Goal: Task Accomplishment & Management: Use online tool/utility

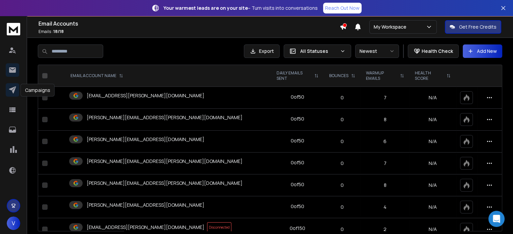
click at [17, 85] on link at bounding box center [12, 89] width 13 height 13
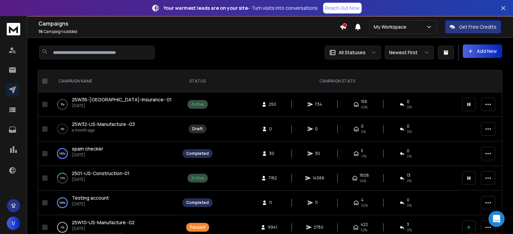
click at [103, 103] on span "25W36-[GEOGRAPHIC_DATA]-Insurance- 01" at bounding box center [122, 99] width 100 height 6
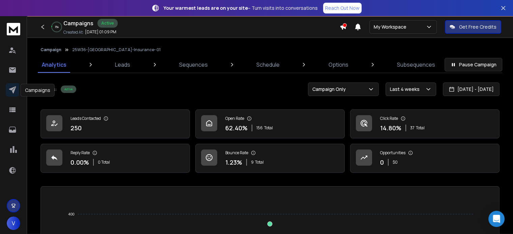
click at [9, 89] on icon at bounding box center [12, 89] width 7 height 7
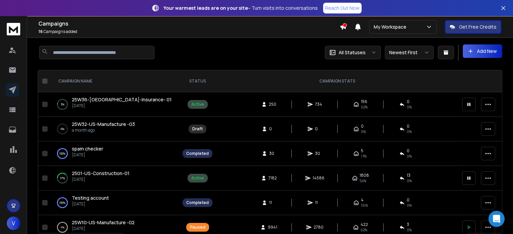
click at [116, 170] on td "37 % 2501-US-Construction-01 [DATE]" at bounding box center [114, 178] width 128 height 25
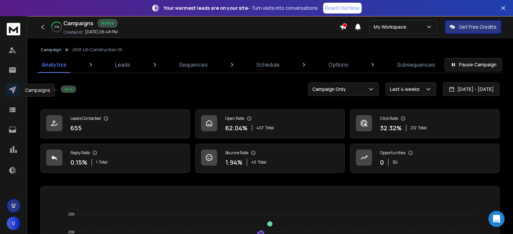
click at [9, 84] on link at bounding box center [12, 89] width 13 height 13
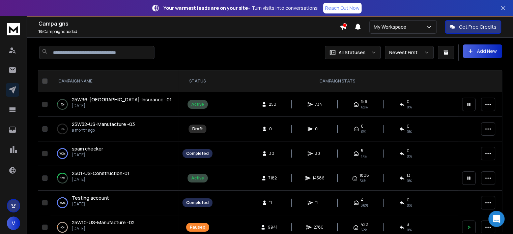
click at [113, 104] on p "[DATE]" at bounding box center [122, 105] width 100 height 5
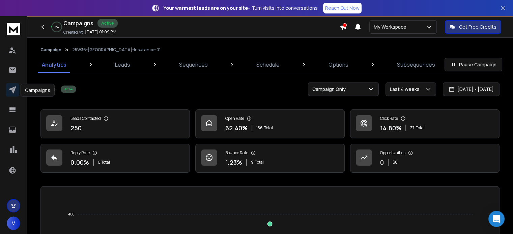
click at [8, 89] on icon at bounding box center [12, 90] width 8 height 8
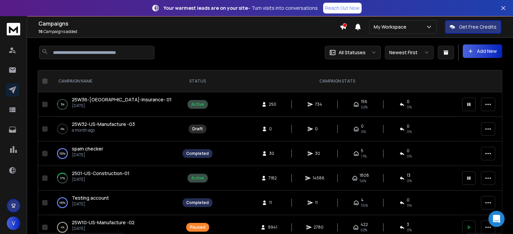
click at [120, 99] on span "25W36-[GEOGRAPHIC_DATA]-Insurance- 01" at bounding box center [122, 99] width 100 height 6
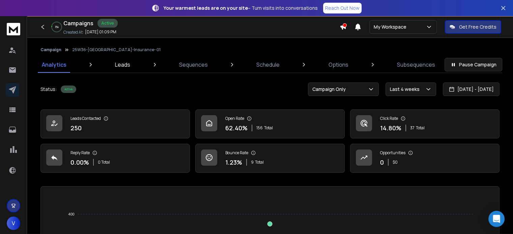
click at [120, 67] on p "Leads" at bounding box center [122, 65] width 15 height 8
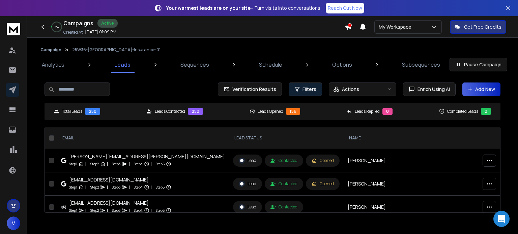
click at [314, 88] on span "Filters" at bounding box center [309, 89] width 14 height 7
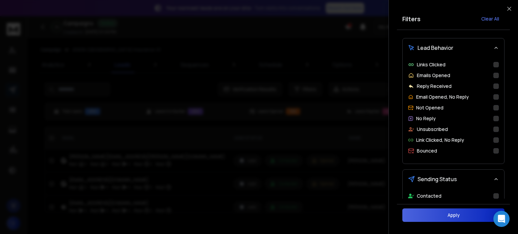
click at [493, 64] on button "Links Clicked" at bounding box center [495, 64] width 5 height 5
click at [453, 211] on button "Apply" at bounding box center [453, 215] width 102 height 13
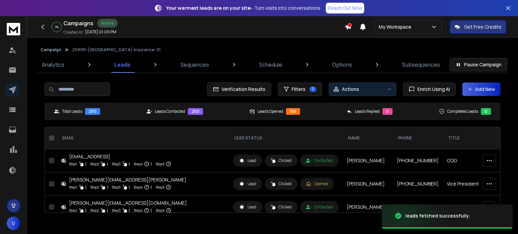
click at [343, 86] on p "Actions" at bounding box center [350, 89] width 17 height 7
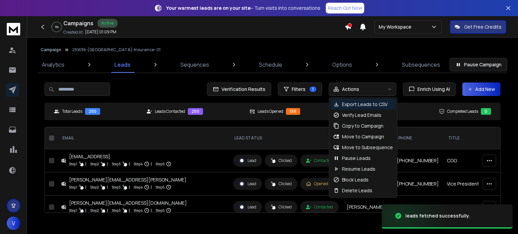
click at [355, 104] on p "Export Leads to CSV" at bounding box center [365, 104] width 46 height 7
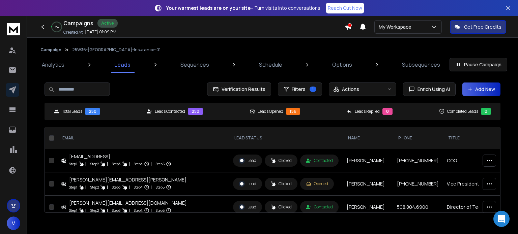
click at [295, 30] on div "3 % Campaigns Active Created At: [DATE] 01:09 PM My Workspace Get Free Credits" at bounding box center [259, 27] width 518 height 22
